Goal: Task Accomplishment & Management: Manage account settings

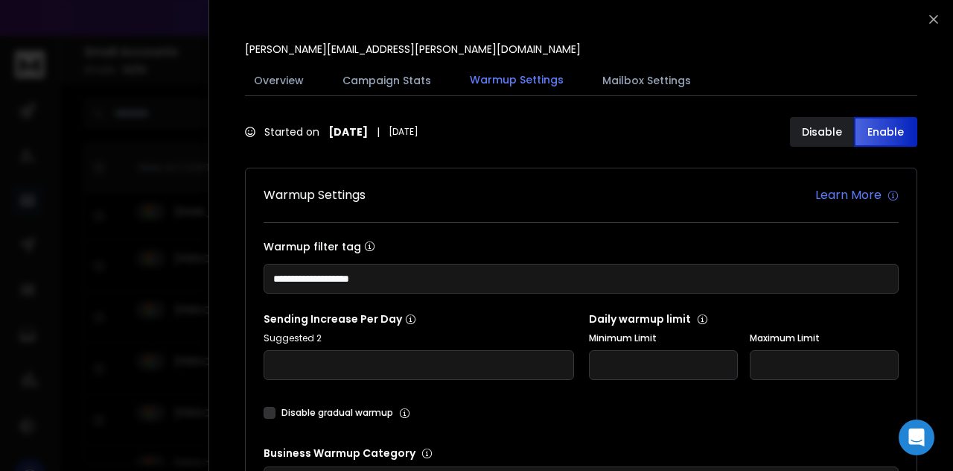
scroll to position [441, 0]
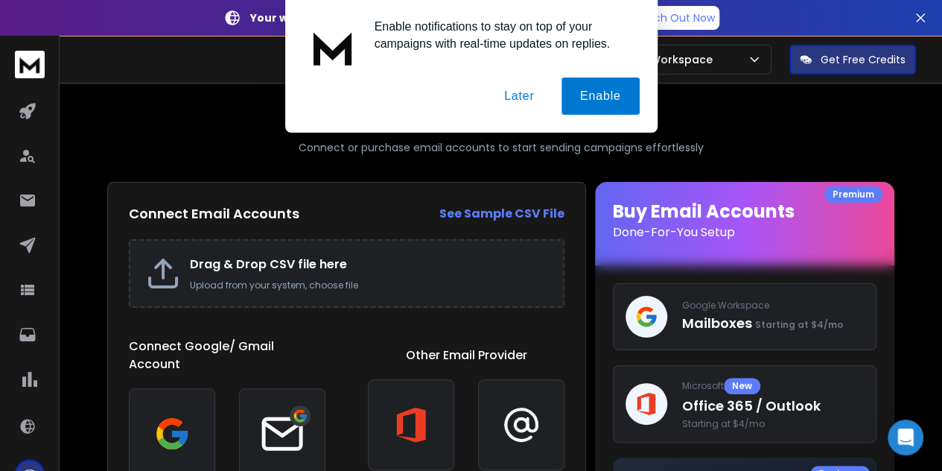
click at [518, 101] on button "Later" at bounding box center [519, 95] width 67 height 37
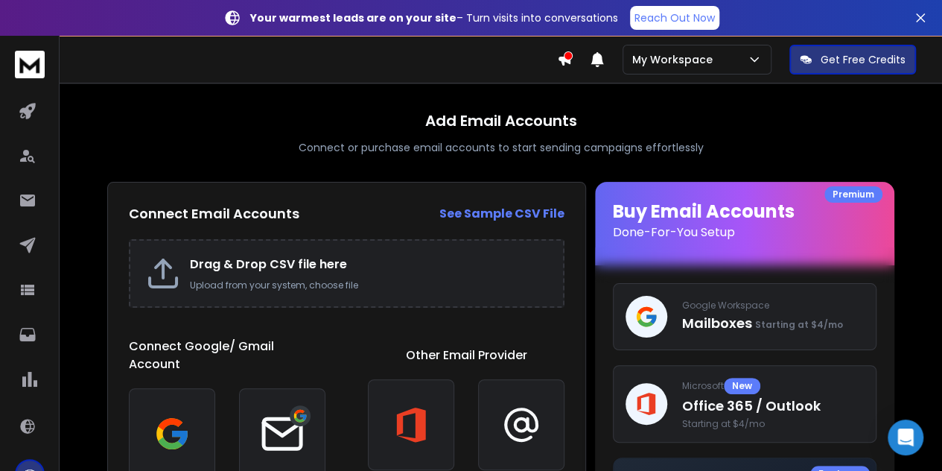
click at [10, 195] on div "V" at bounding box center [30, 256] width 60 height 441
click at [27, 200] on icon at bounding box center [28, 200] width 18 height 18
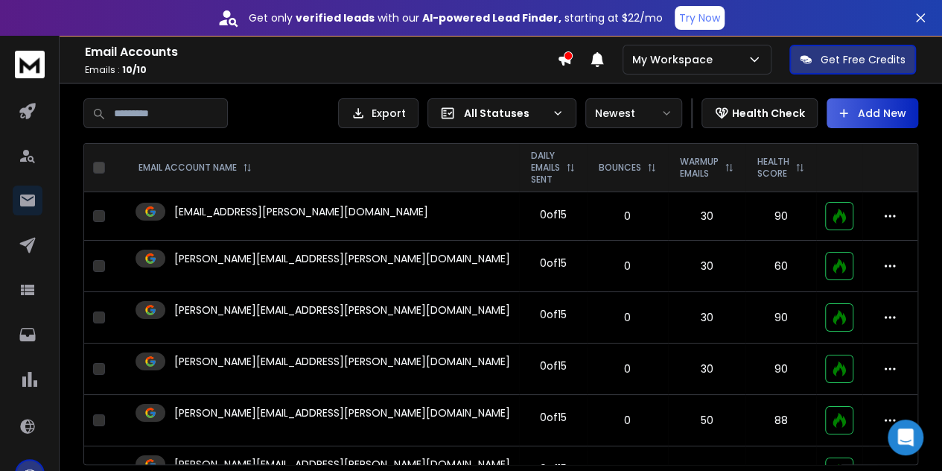
click at [219, 210] on p "[EMAIL_ADDRESS][PERSON_NAME][DOMAIN_NAME]" at bounding box center [301, 211] width 254 height 15
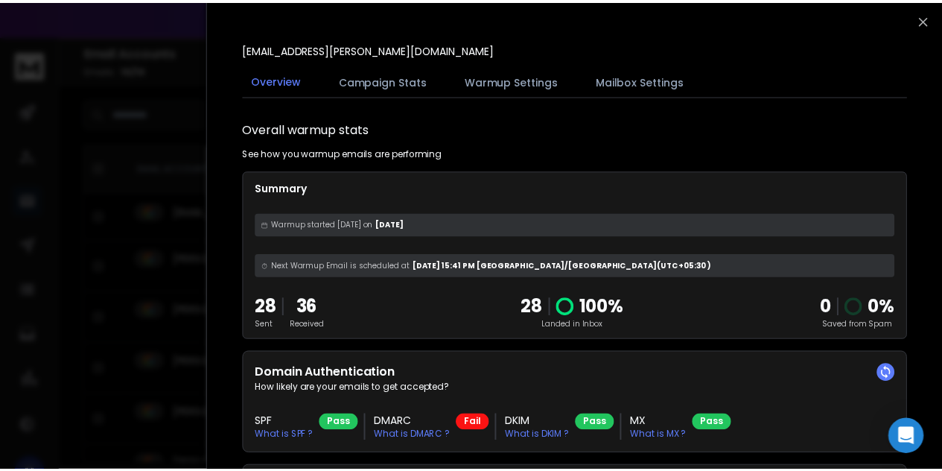
scroll to position [36, 0]
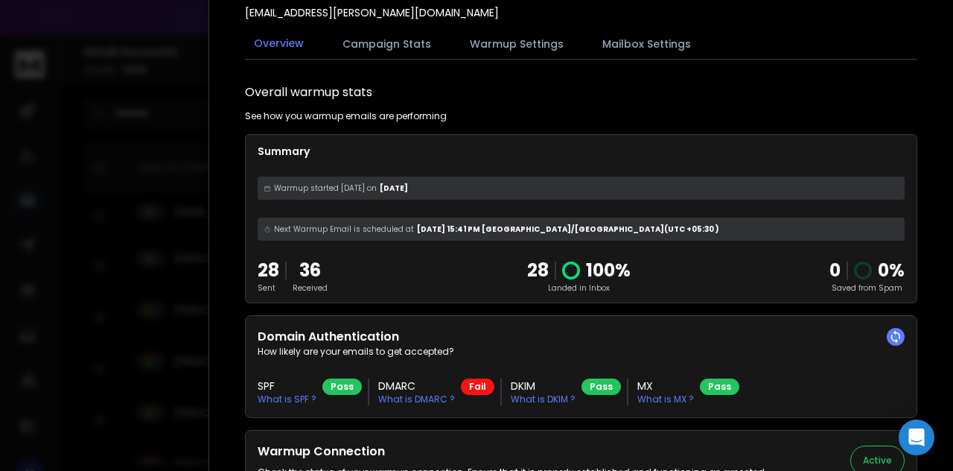
click at [153, 86] on div at bounding box center [476, 235] width 953 height 471
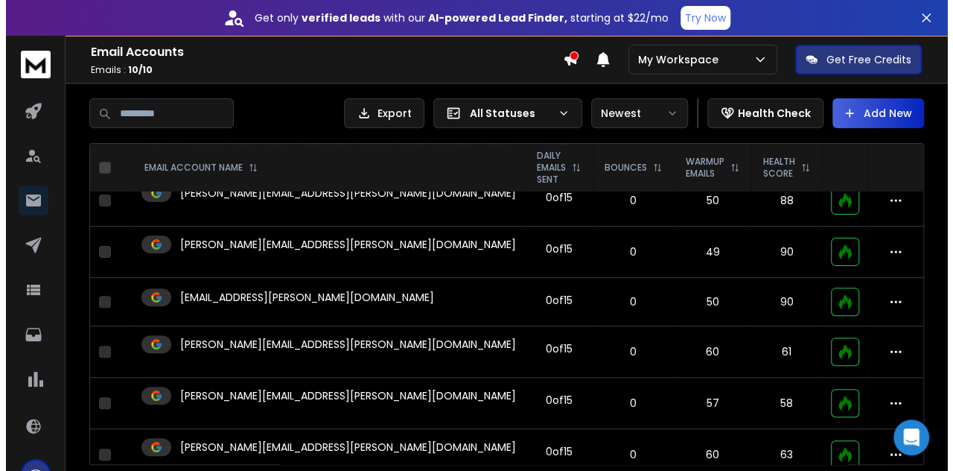
scroll to position [220, 0]
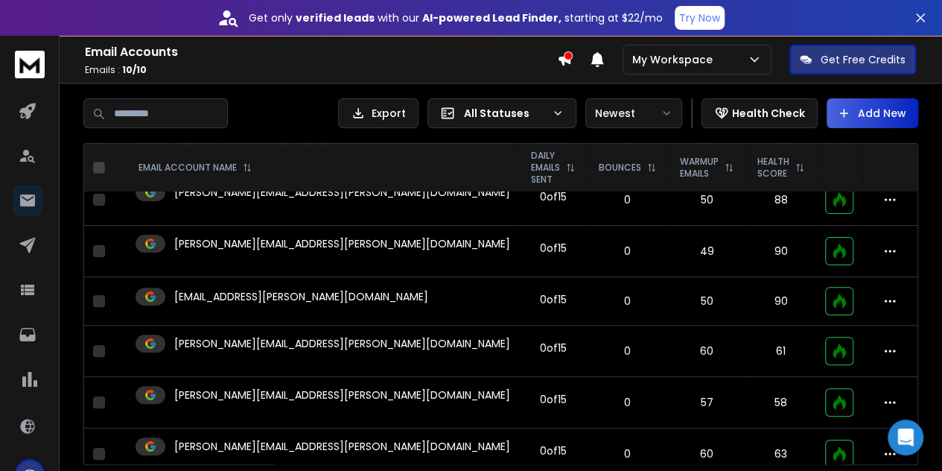
click at [274, 336] on p "[PERSON_NAME][EMAIL_ADDRESS][PERSON_NAME][DOMAIN_NAME]" at bounding box center [342, 343] width 336 height 15
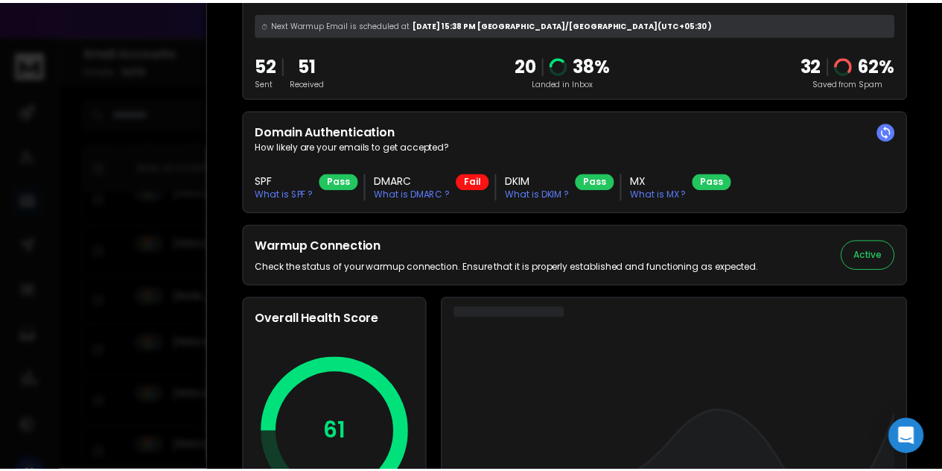
scroll to position [243, 0]
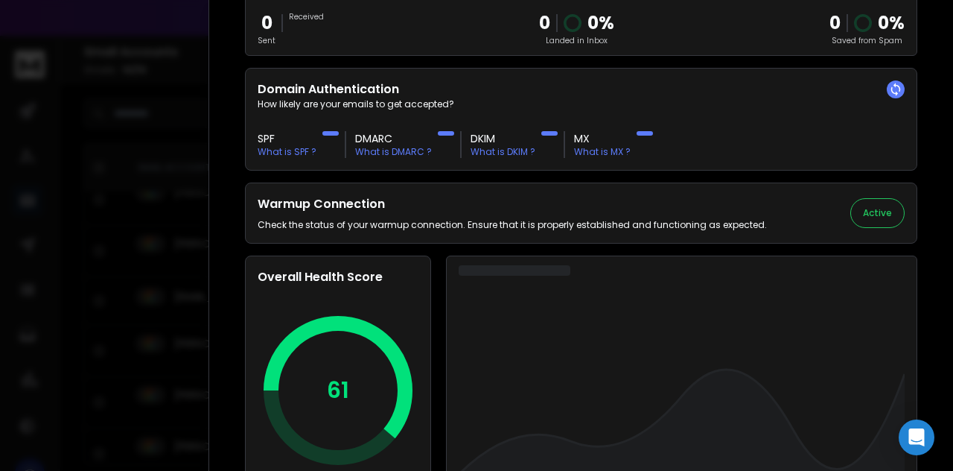
click at [144, 49] on div at bounding box center [476, 235] width 953 height 471
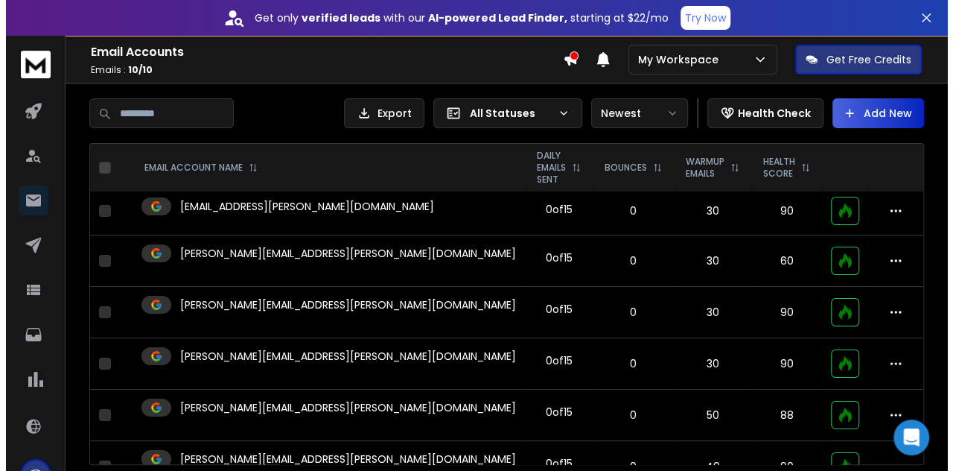
scroll to position [0, 0]
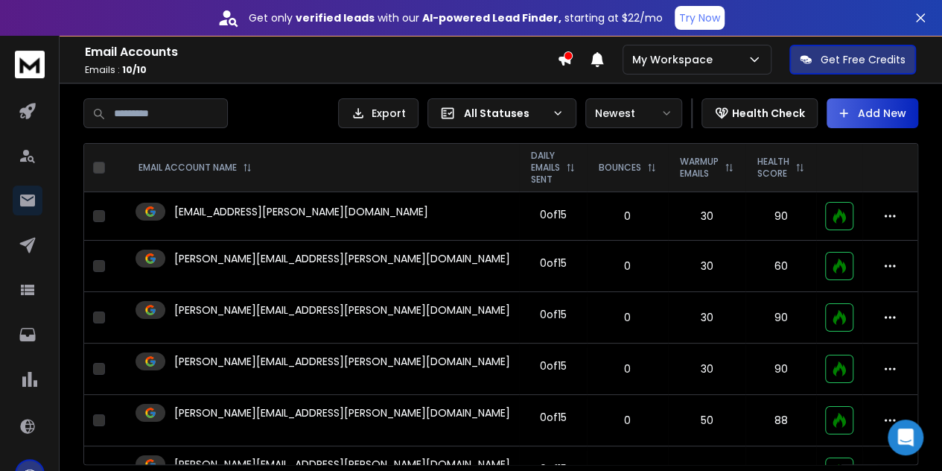
click at [228, 215] on p "[EMAIL_ADDRESS][PERSON_NAME][DOMAIN_NAME]" at bounding box center [301, 211] width 254 height 15
